Goal: Task Accomplishment & Management: Manage account settings

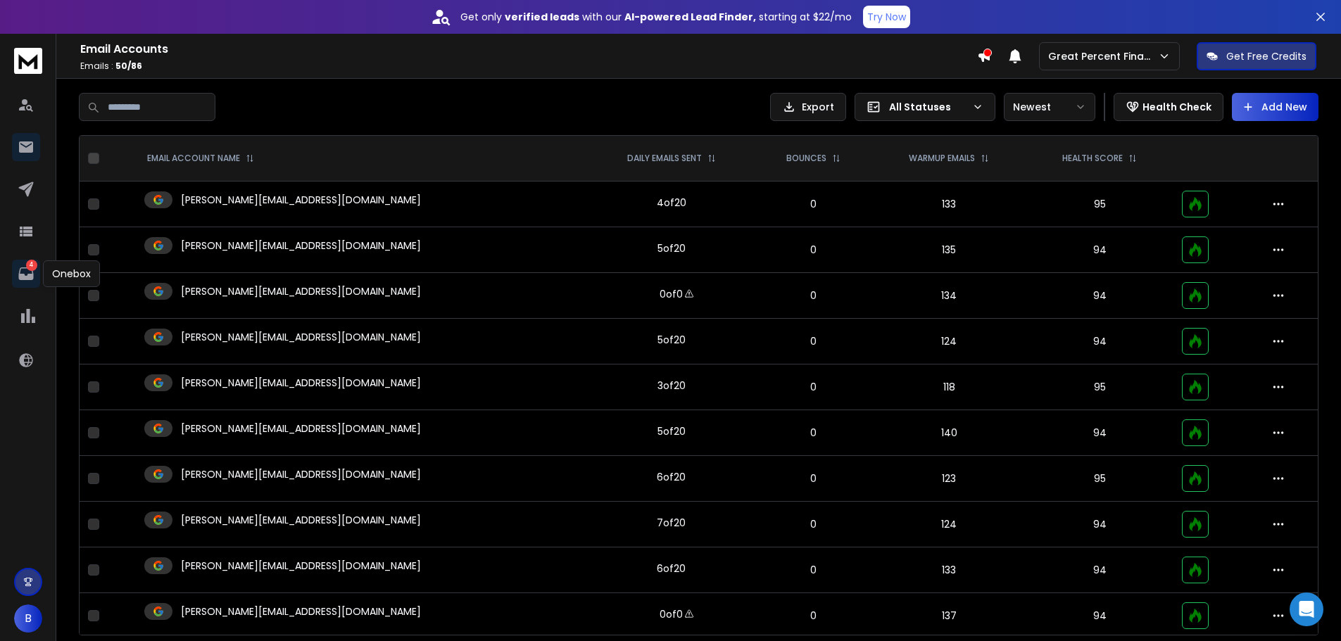
click at [28, 270] on icon at bounding box center [26, 273] width 17 height 17
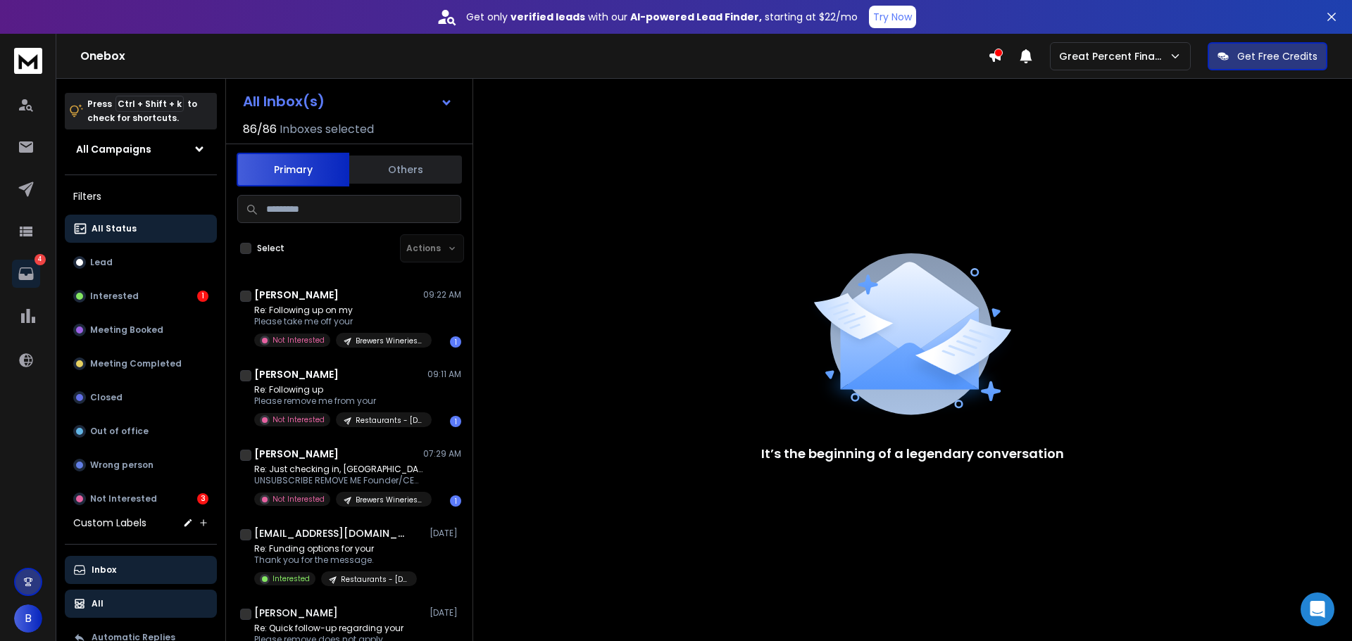
click at [96, 603] on p "All" at bounding box center [98, 604] width 12 height 11
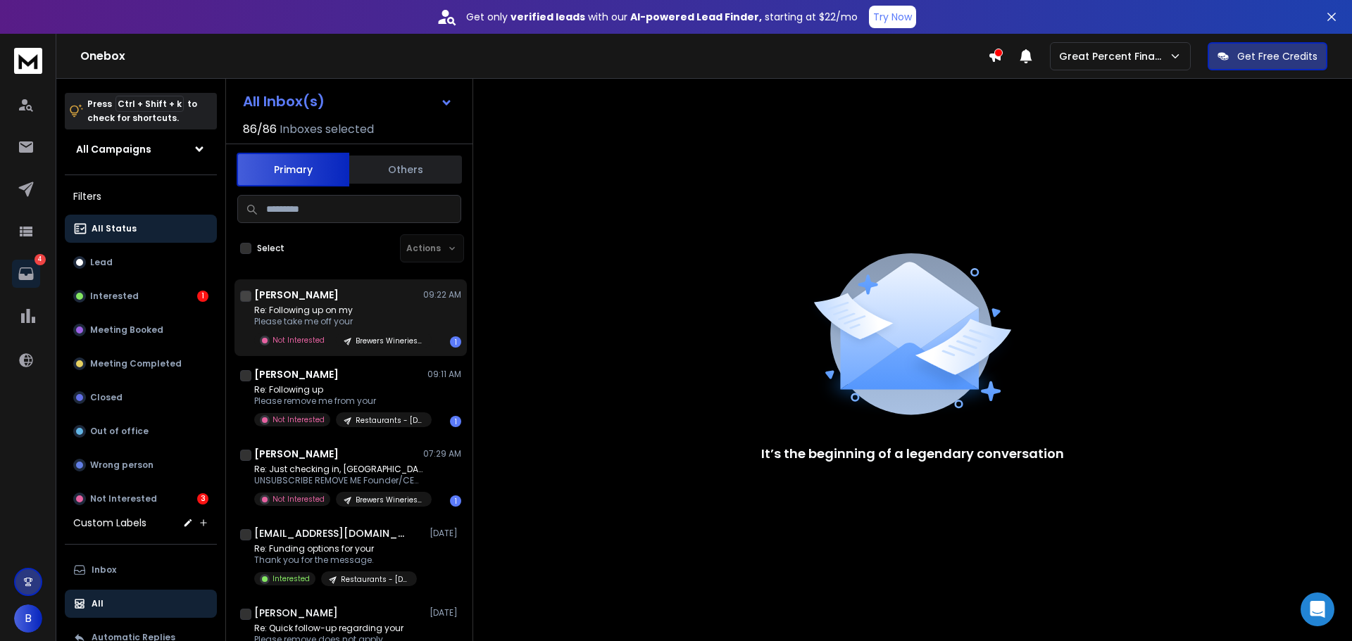
click at [363, 313] on p "Re: Following up on my" at bounding box center [338, 310] width 169 height 11
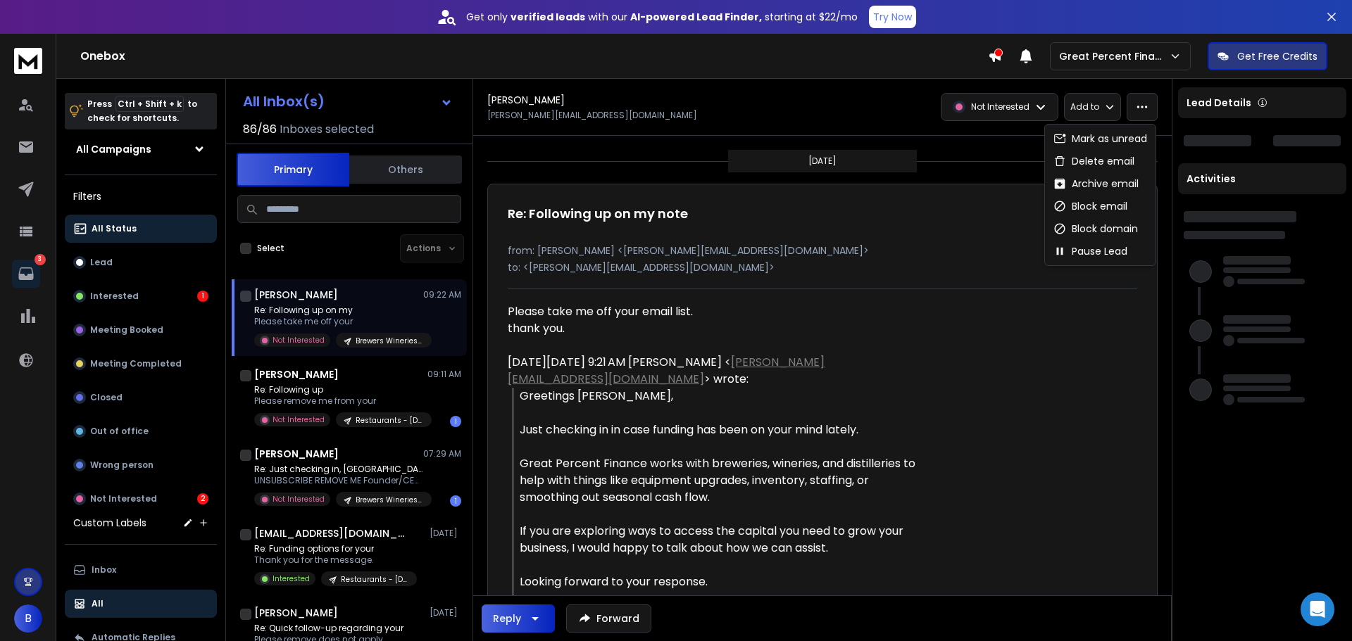
click at [1141, 103] on icon "button" at bounding box center [1142, 107] width 13 height 13
click at [1094, 200] on div "Block email" at bounding box center [1090, 206] width 74 height 14
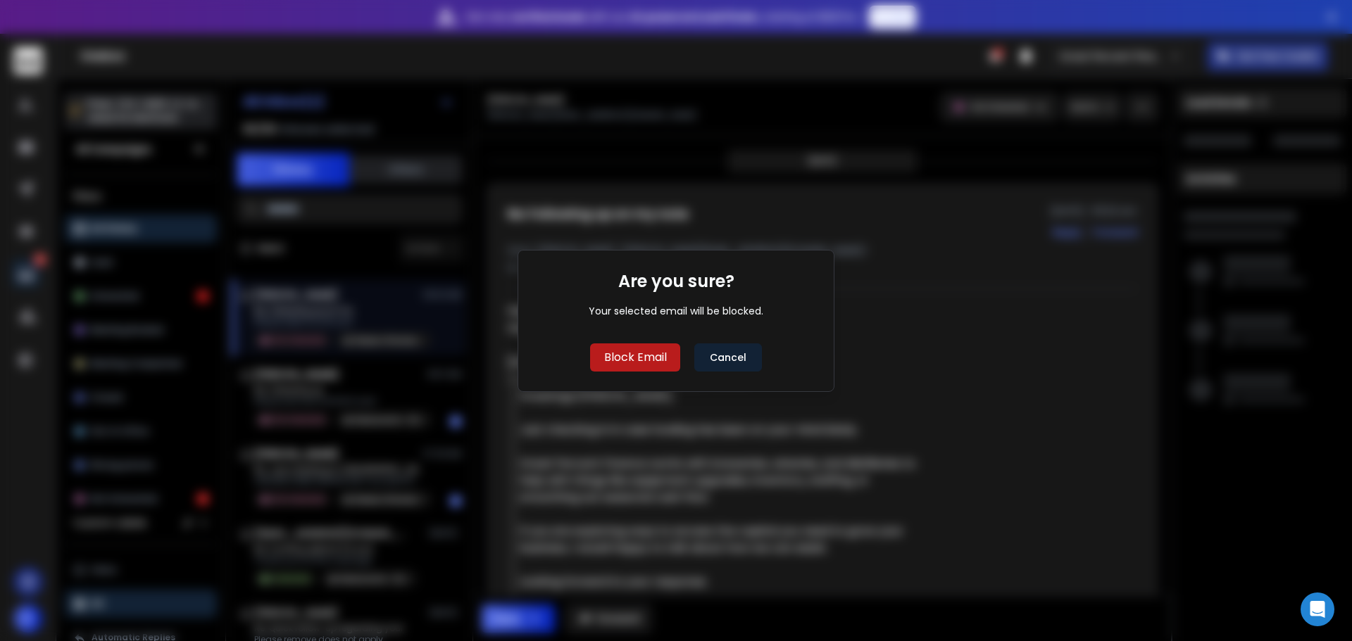
click at [649, 358] on button "Block Email" at bounding box center [635, 358] width 90 height 28
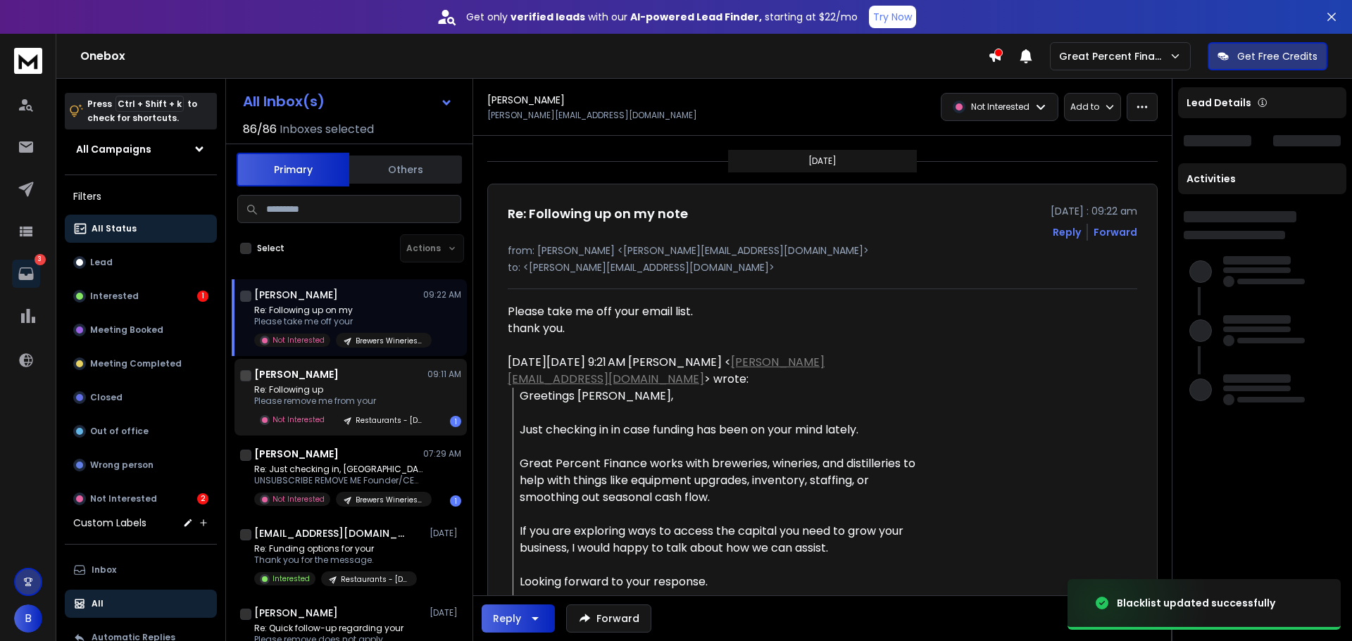
click at [317, 394] on p "Re: Following up" at bounding box center [338, 389] width 169 height 11
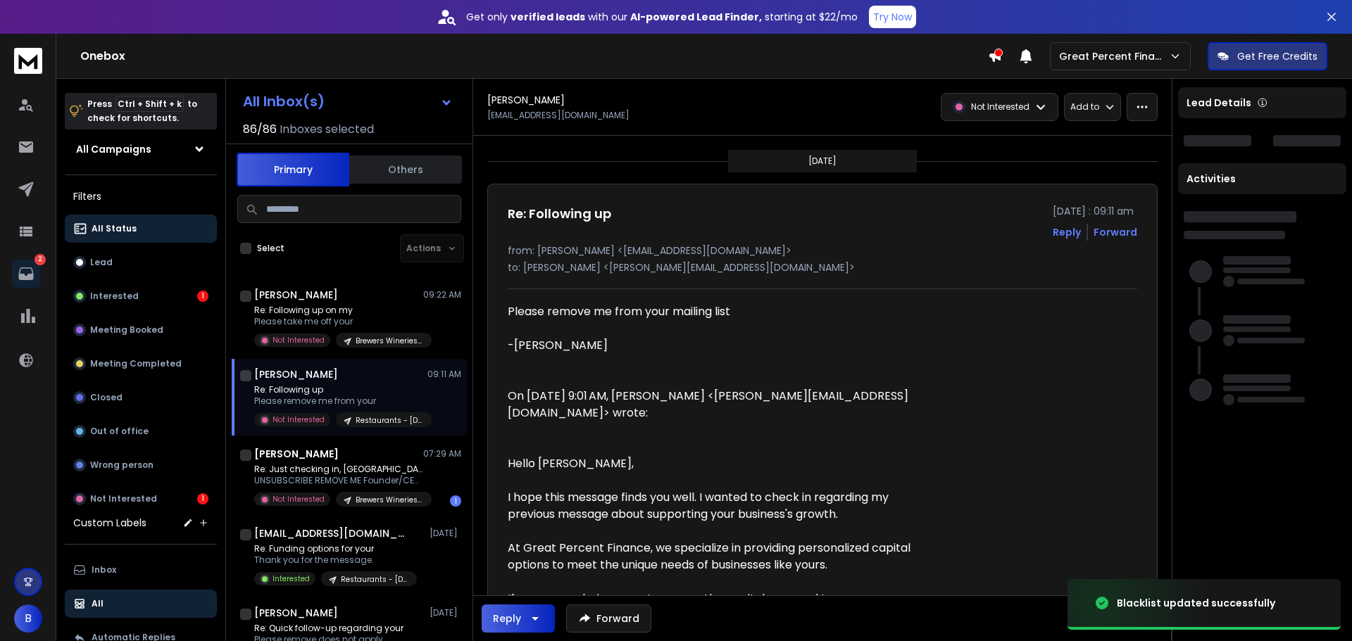
click at [1135, 111] on button "button" at bounding box center [1142, 107] width 31 height 28
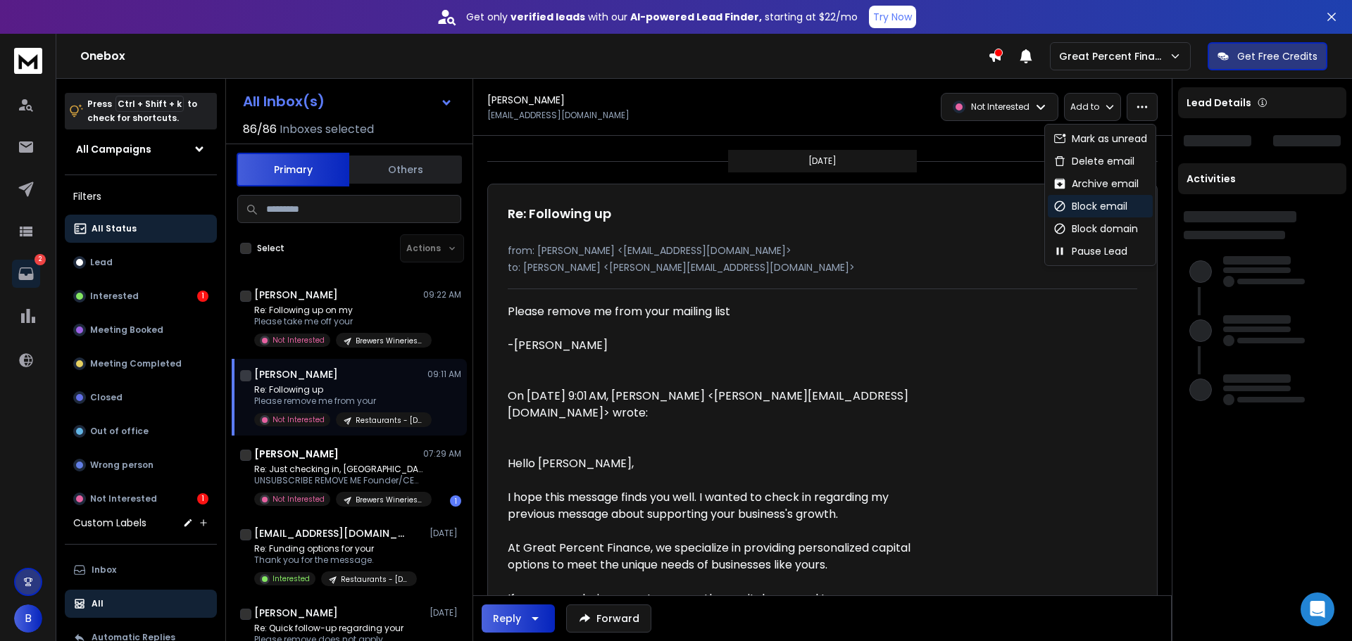
click at [1094, 203] on div "Block email" at bounding box center [1090, 206] width 74 height 14
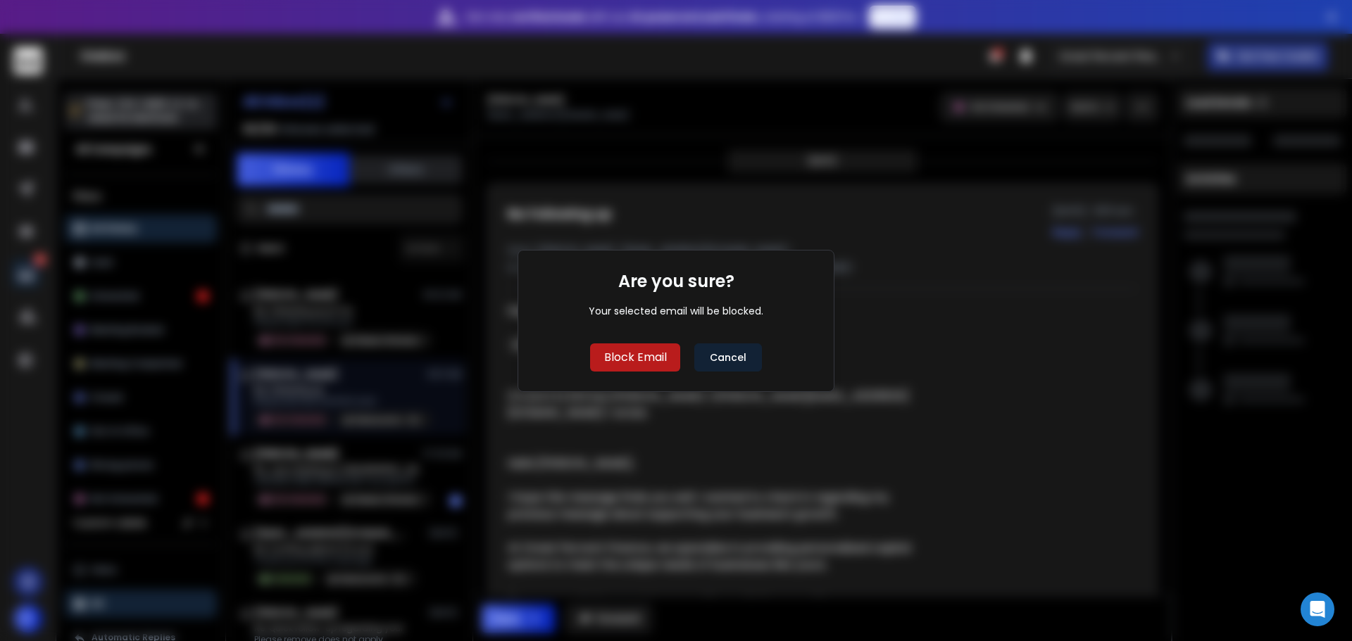
click at [641, 365] on button "Block Email" at bounding box center [635, 358] width 90 height 28
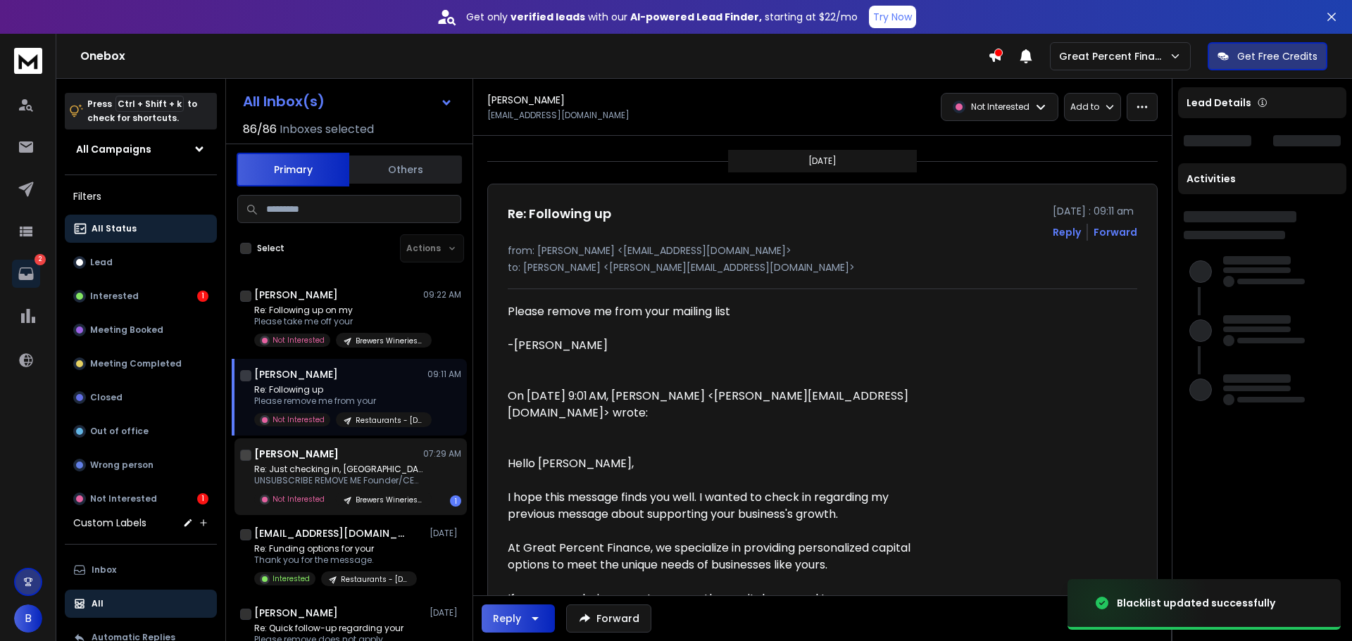
click at [360, 478] on p "UNSUBSCRIBE REMOVE ME Founder/CEO Pure" at bounding box center [338, 480] width 169 height 11
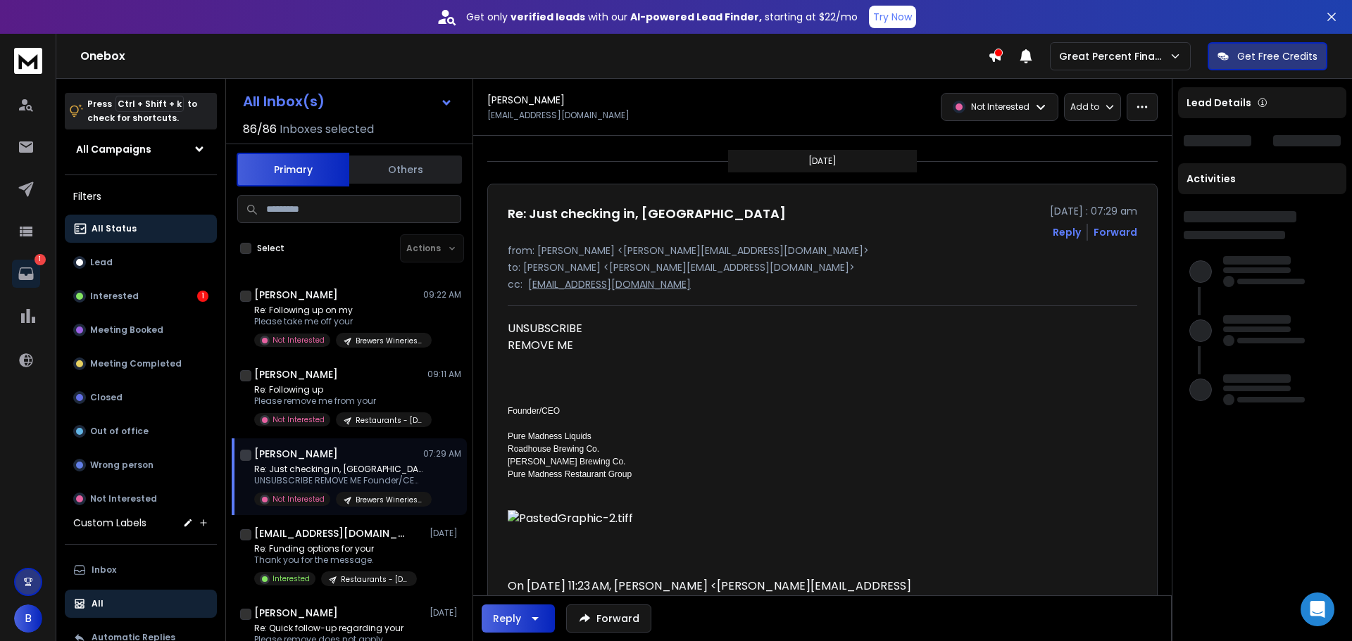
click at [1139, 113] on icon "button" at bounding box center [1142, 107] width 13 height 13
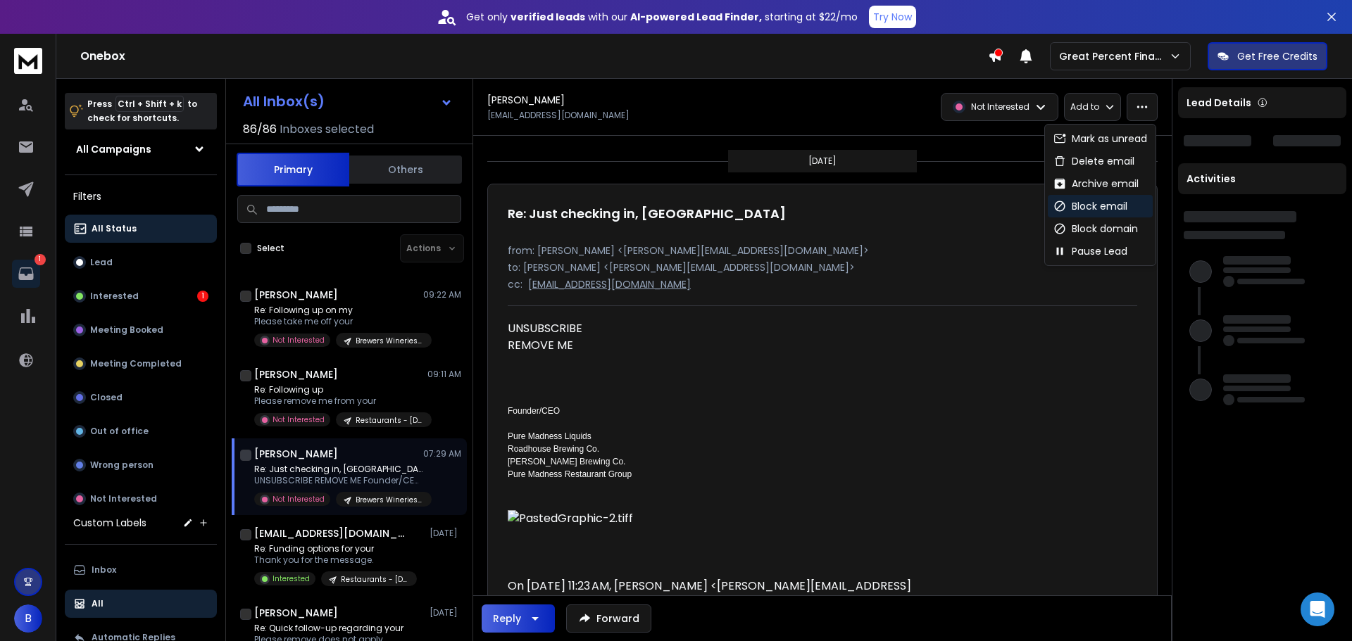
click at [1103, 199] on div "Block email" at bounding box center [1090, 206] width 74 height 14
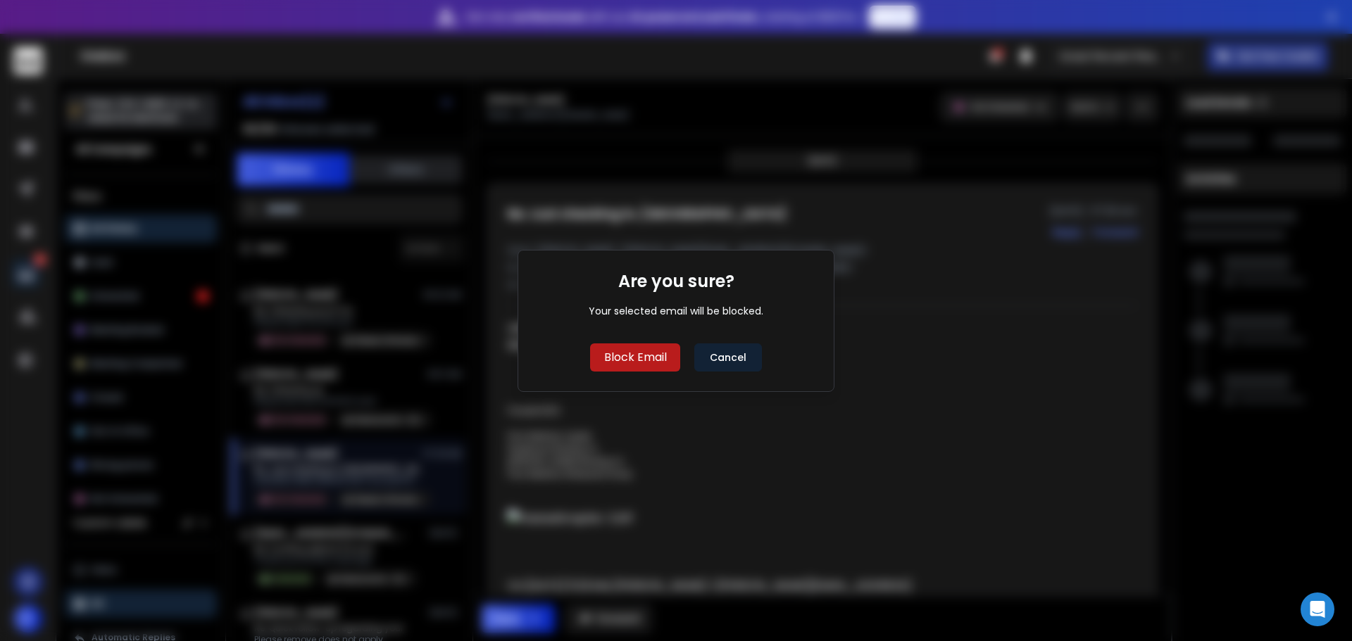
click at [646, 360] on button "Block Email" at bounding box center [635, 358] width 90 height 28
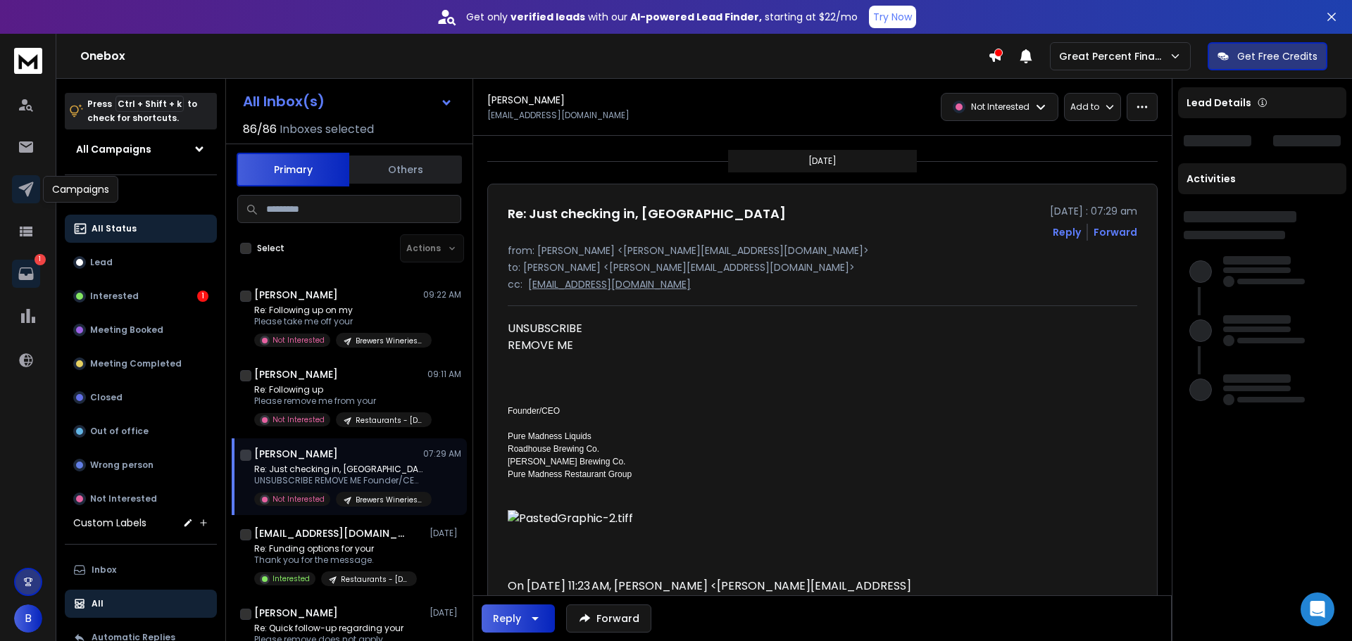
click at [23, 187] on icon at bounding box center [25, 189] width 15 height 15
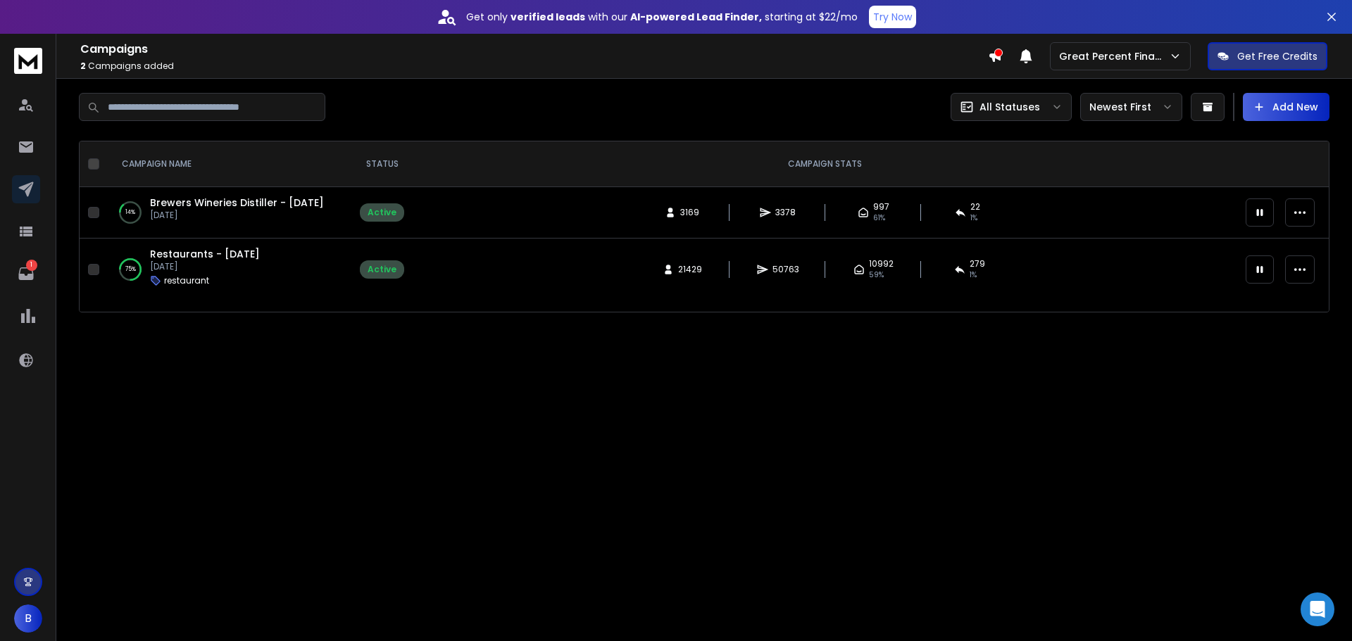
click at [194, 254] on span "Restaurants - [DATE]" at bounding box center [205, 254] width 110 height 14
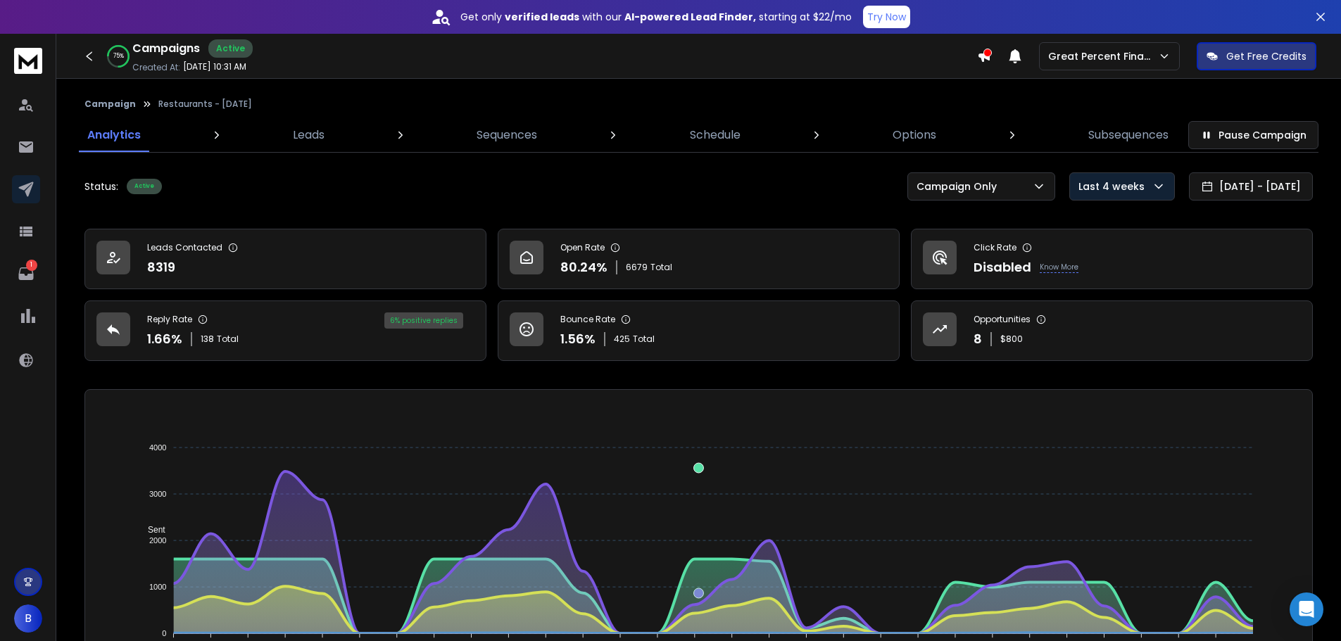
click at [1070, 196] on button "Last 4 weeks" at bounding box center [1123, 187] width 106 height 28
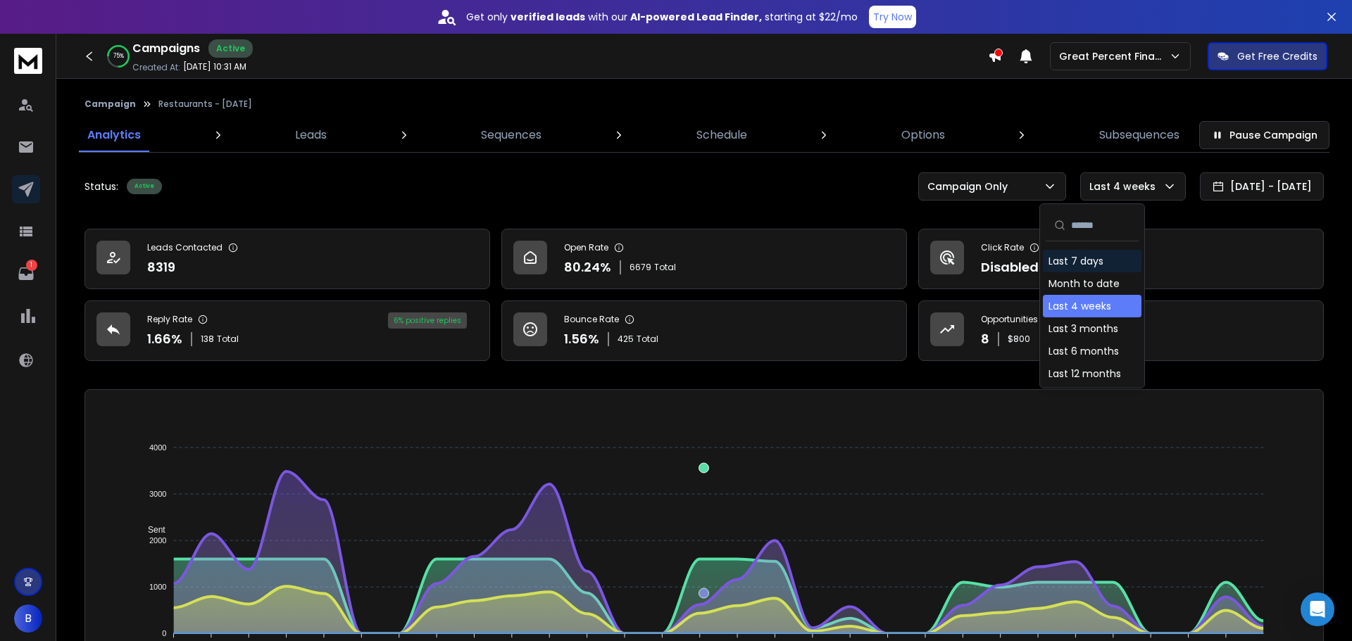
click at [1080, 262] on div "Last 7 days" at bounding box center [1076, 261] width 55 height 14
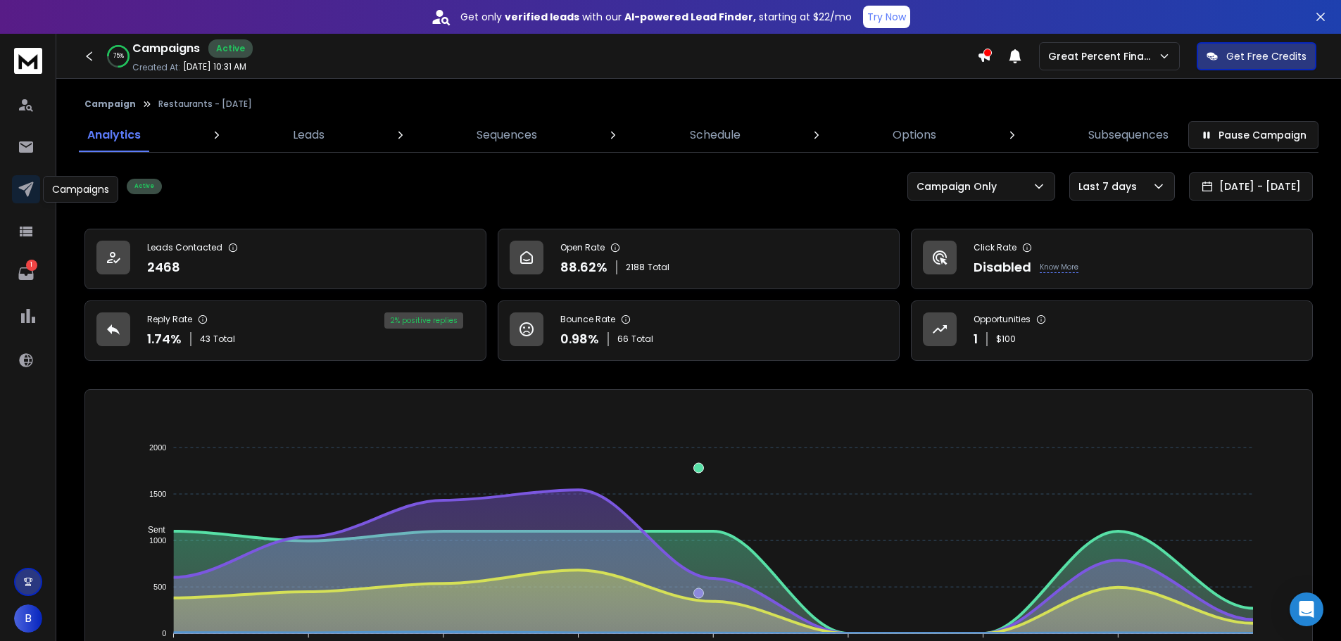
click at [18, 191] on icon at bounding box center [26, 189] width 17 height 17
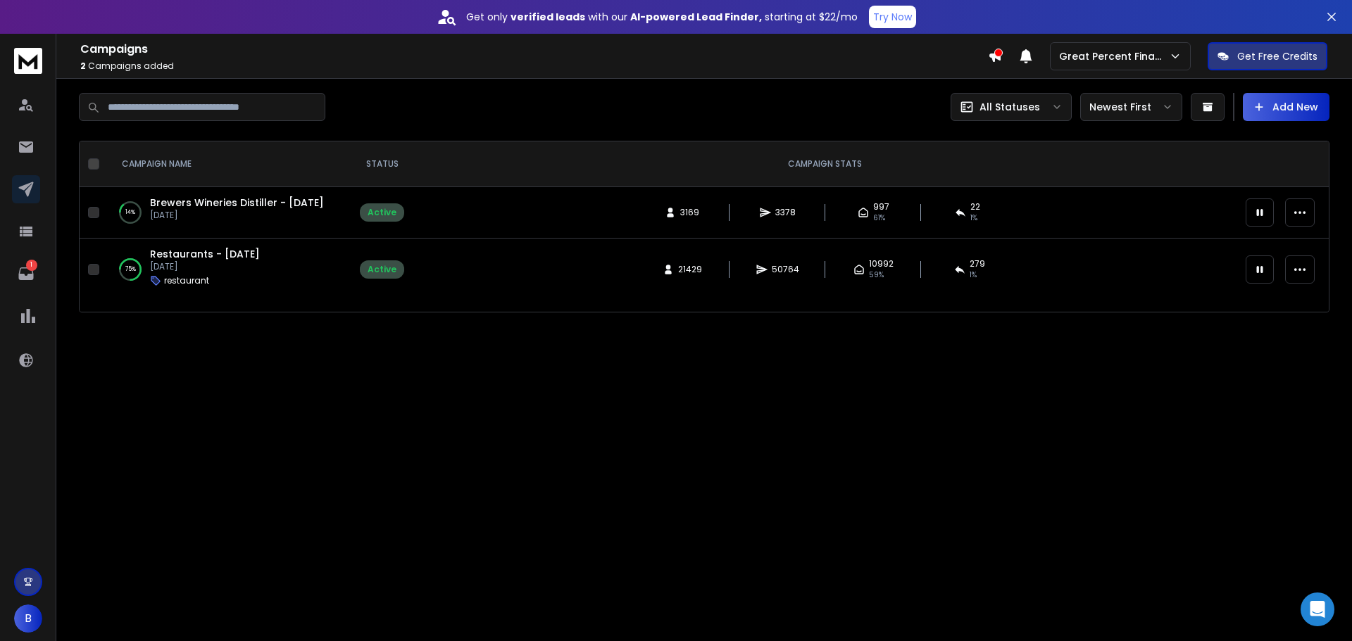
click at [221, 208] on span "Brewers Wineries Distiller - [DATE]" at bounding box center [237, 203] width 174 height 14
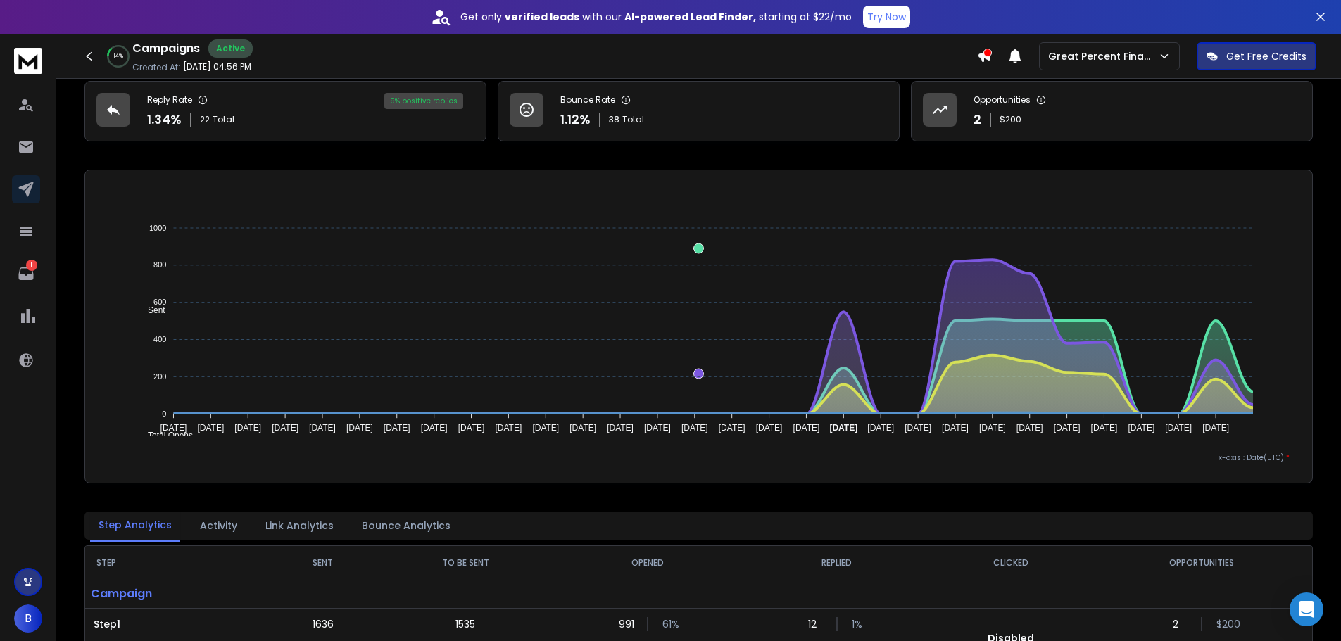
scroll to position [392, 0]
